Goal: Task Accomplishment & Management: Use online tool/utility

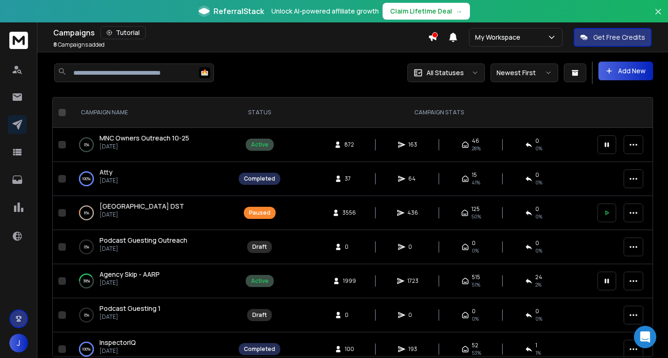
click at [162, 135] on span "MNC Owners Outreach 10-25" at bounding box center [144, 138] width 90 height 9
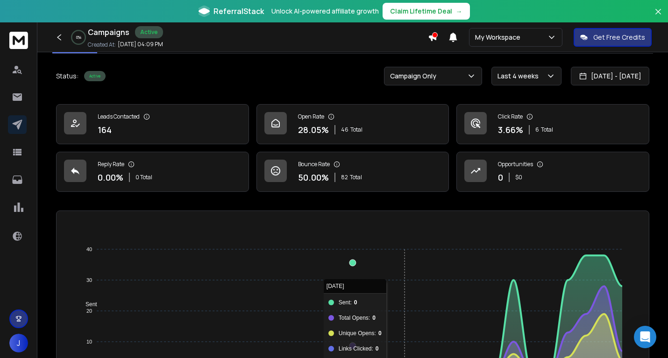
scroll to position [15, 0]
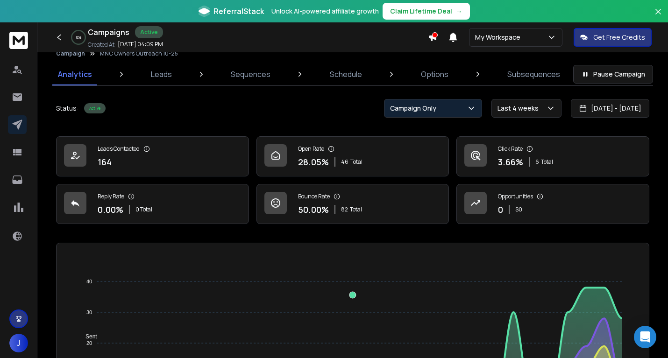
click at [466, 109] on icon at bounding box center [470, 108] width 9 height 9
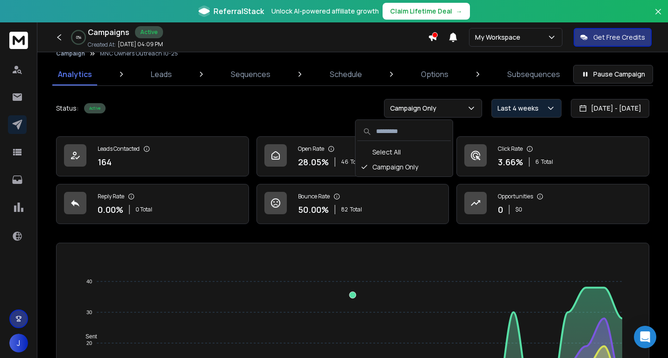
click at [510, 106] on p "Last 4 weeks" at bounding box center [519, 108] width 45 height 9
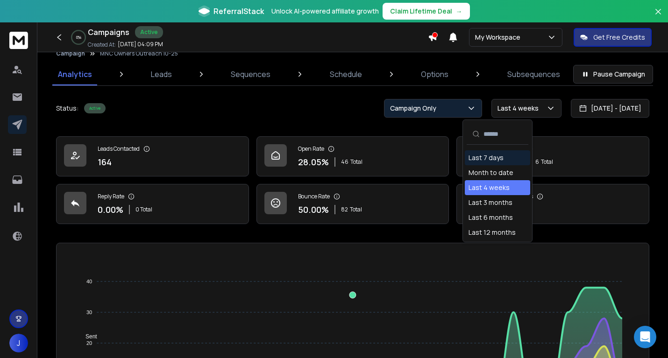
click at [424, 112] on div "Campaign Only" at bounding box center [433, 108] width 86 height 9
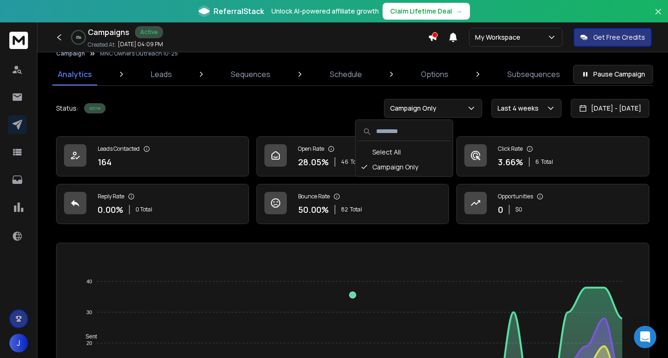
click at [289, 116] on div "Status: Active Pause Campaign Campaign Only Last 4 weeks [DATE] - [DATE]" at bounding box center [352, 108] width 593 height 19
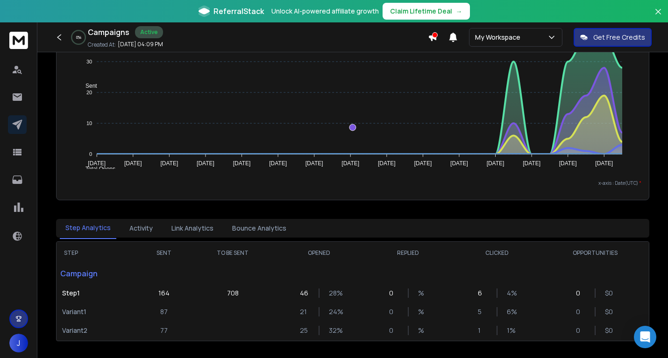
scroll to position [0, 0]
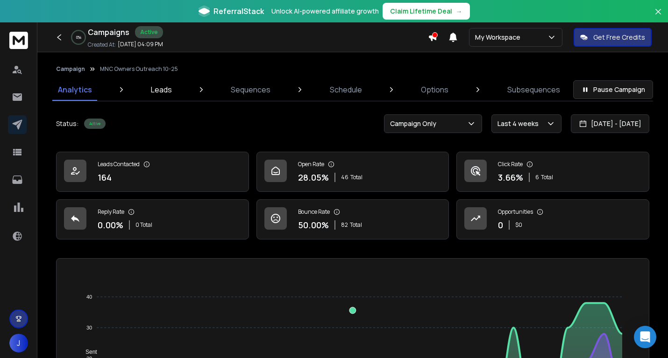
click at [160, 89] on p "Leads" at bounding box center [161, 89] width 21 height 11
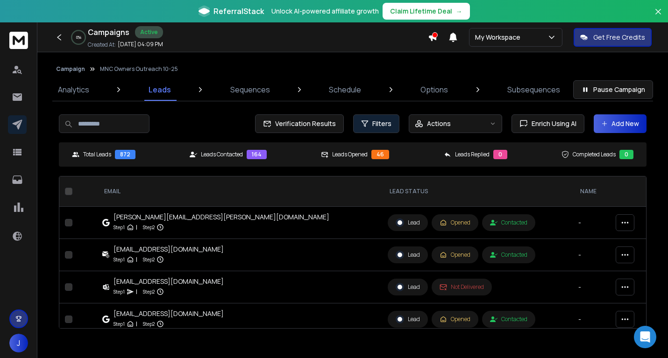
click at [392, 124] on button "Filters" at bounding box center [376, 123] width 46 height 19
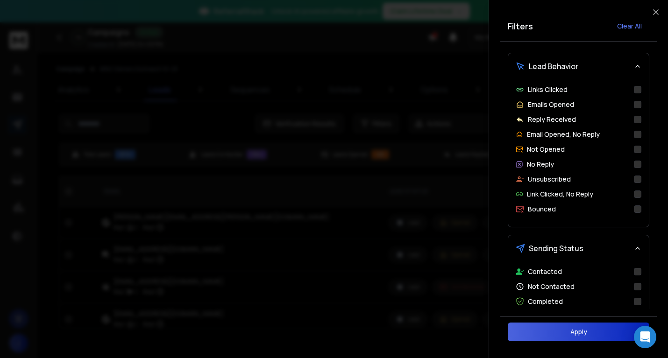
click at [641, 94] on div "Links Clicked" at bounding box center [579, 89] width 126 height 9
click at [639, 91] on button "Links Clicked" at bounding box center [637, 89] width 7 height 7
click at [580, 335] on button "Apply" at bounding box center [578, 332] width 141 height 19
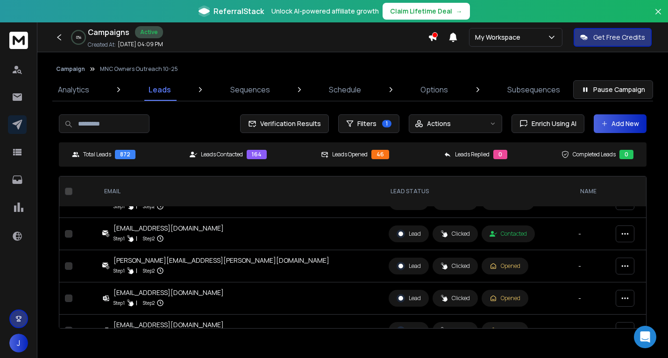
scroll to position [16, 0]
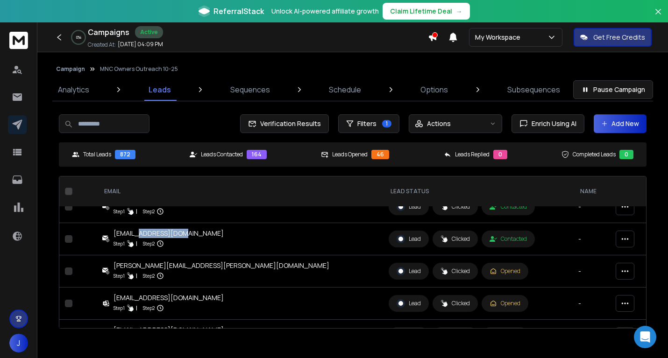
drag, startPoint x: 177, startPoint y: 233, endPoint x: 137, endPoint y: 235, distance: 40.2
click at [137, 235] on div "[EMAIL_ADDRESS][DOMAIN_NAME] Step 1 | Step 2" at bounding box center [239, 239] width 275 height 21
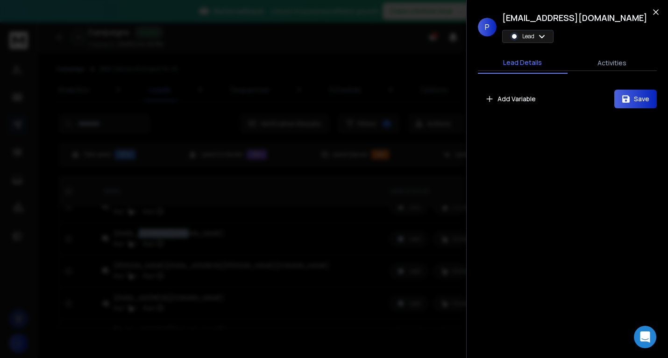
click at [655, 11] on icon "button" at bounding box center [655, 12] width 5 height 5
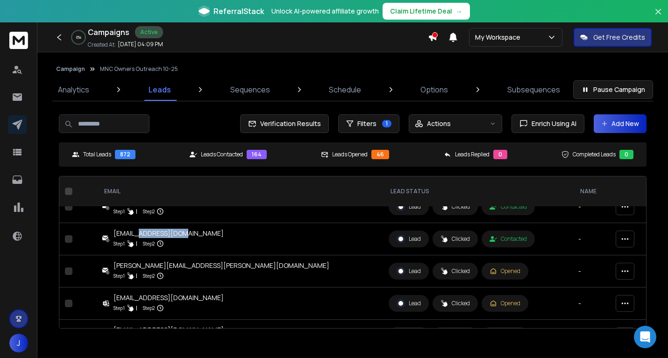
scroll to position [0, 0]
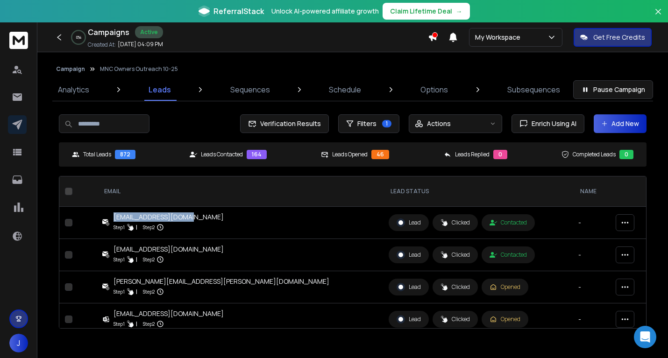
drag, startPoint x: 190, startPoint y: 216, endPoint x: 113, endPoint y: 218, distance: 76.6
click at [113, 218] on div "[EMAIL_ADDRESS][DOMAIN_NAME] Step 1 | Step 2" at bounding box center [239, 222] width 275 height 21
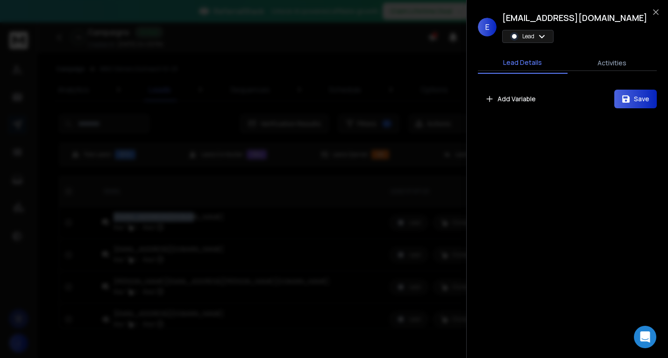
copy div "[EMAIL_ADDRESS][DOMAIN_NAME]"
click at [655, 14] on icon "button" at bounding box center [655, 11] width 9 height 9
